Goal: Task Accomplishment & Management: Use online tool/utility

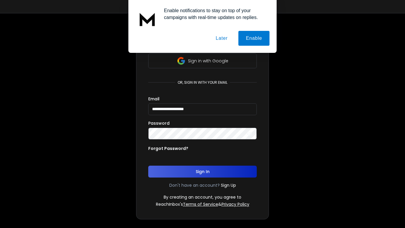
type input "**********"
click at [203, 171] on button "Sign In" at bounding box center [202, 172] width 109 height 12
